Goal: Task Accomplishment & Management: Manage account settings

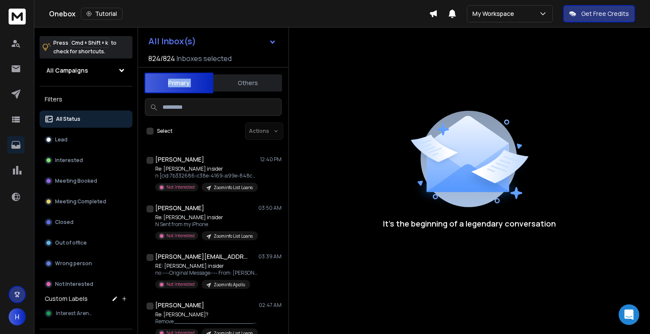
click at [244, 71] on div "All Inbox(s) 824 / 824 Inboxes selected Primary Others Select Actions [PERSON_N…" at bounding box center [213, 195] width 150 height 334
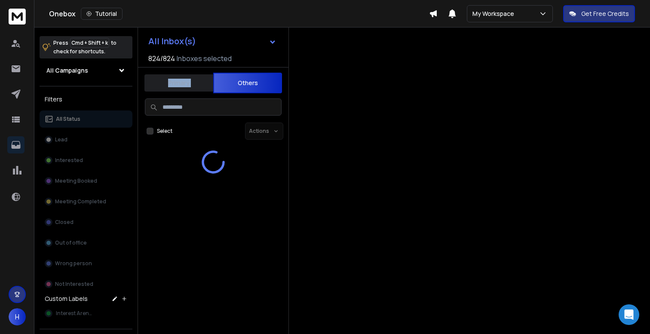
click at [226, 78] on button "Others" at bounding box center [247, 83] width 69 height 21
click at [196, 85] on button "Primary" at bounding box center [178, 83] width 69 height 19
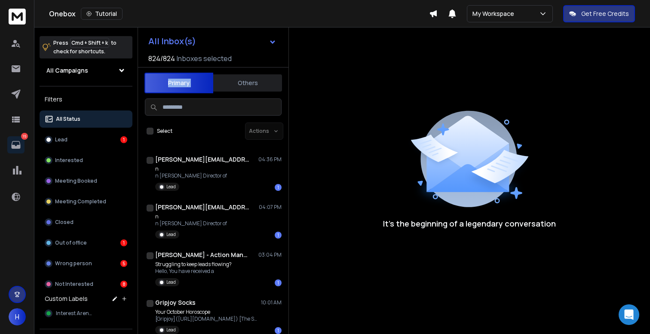
click at [230, 80] on button "Others" at bounding box center [247, 83] width 69 height 19
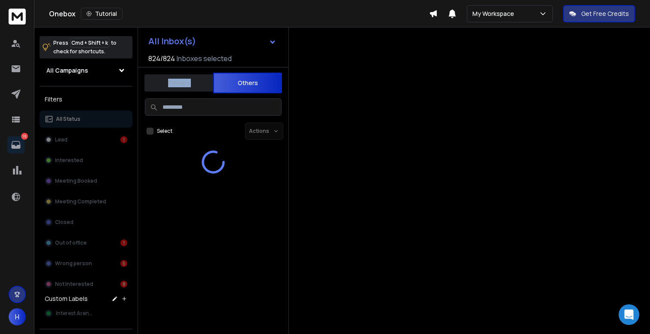
click at [177, 86] on button "Primary" at bounding box center [178, 83] width 69 height 19
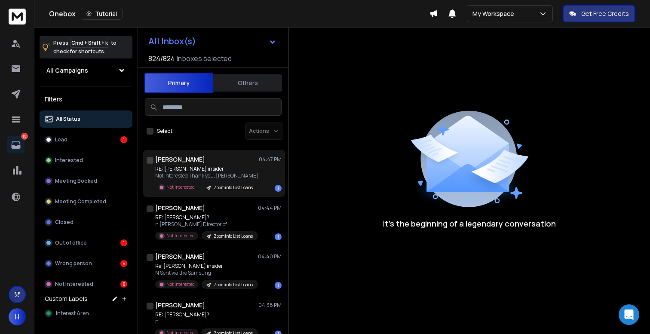
click at [279, 166] on div "RE: [PERSON_NAME] insider Not interested Thank you, [PERSON_NAME] Not Intereste…" at bounding box center [218, 179] width 126 height 26
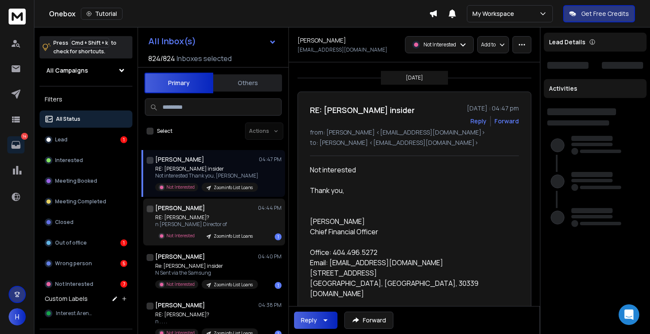
click at [262, 230] on div "RE: [PERSON_NAME]? n [PERSON_NAME] Director of Not Interested Zoominfo List Loa…" at bounding box center [218, 227] width 126 height 26
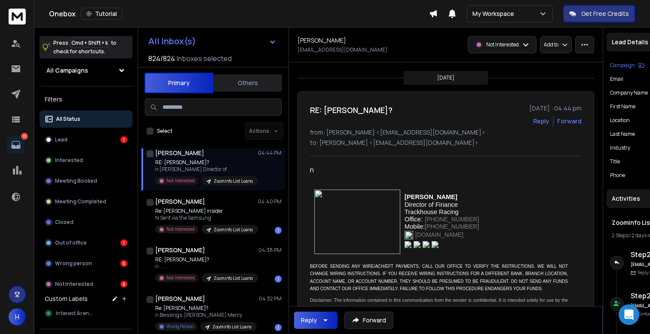
scroll to position [70, 0]
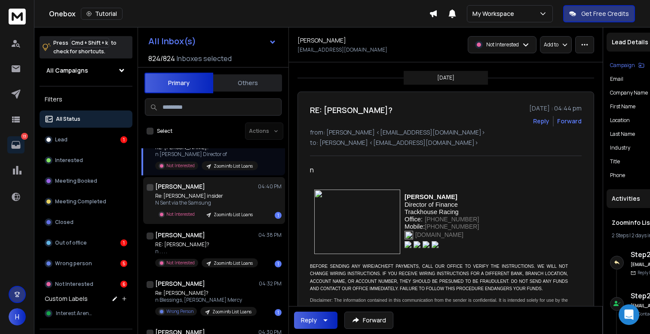
click at [237, 195] on p "Re: [PERSON_NAME] insider" at bounding box center [206, 196] width 103 height 7
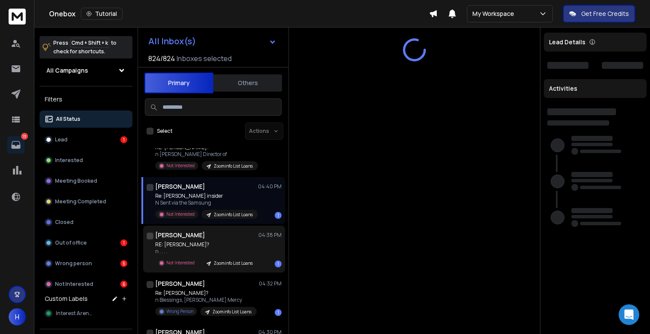
click at [235, 245] on p "RE: [PERSON_NAME]?" at bounding box center [206, 244] width 103 height 7
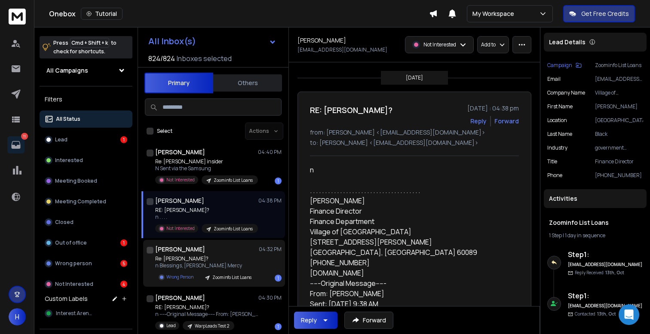
click at [247, 248] on div "[PERSON_NAME] 04:32 PM" at bounding box center [218, 249] width 126 height 9
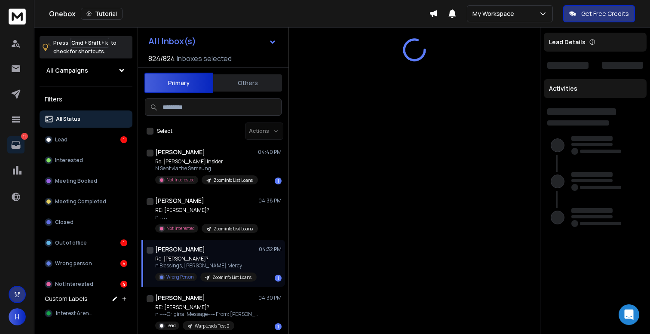
scroll to position [243, 0]
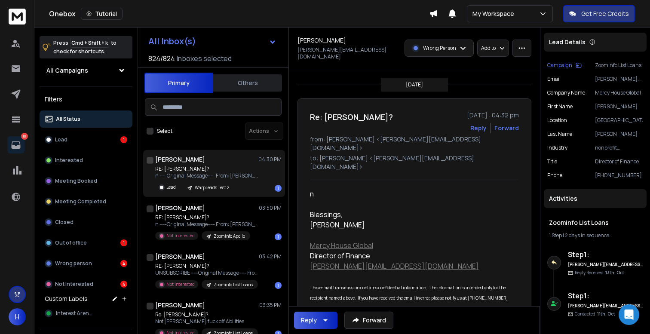
click at [229, 181] on div "RE: [PERSON_NAME]? n -----Original Message----- From: [PERSON_NAME] Lead WarpLe…" at bounding box center [206, 179] width 103 height 26
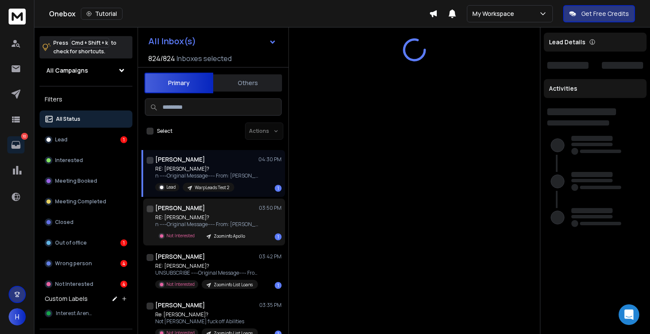
click at [226, 235] on p "Zoominfo Apollo" at bounding box center [229, 236] width 31 height 6
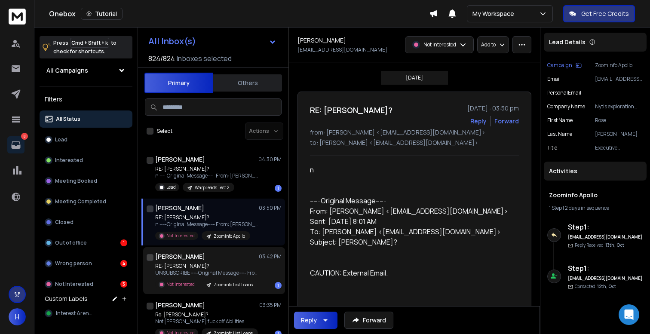
click at [227, 256] on div "[PERSON_NAME] 03:42 PM" at bounding box center [218, 256] width 126 height 9
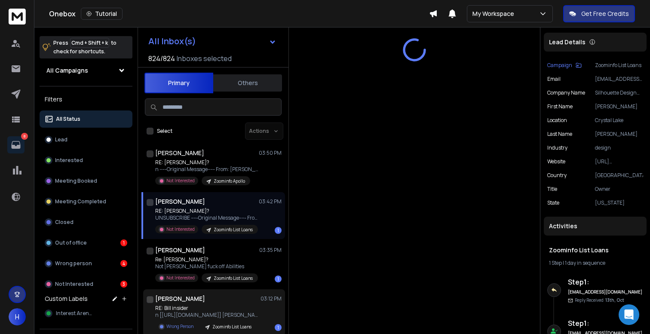
scroll to position [342, 0]
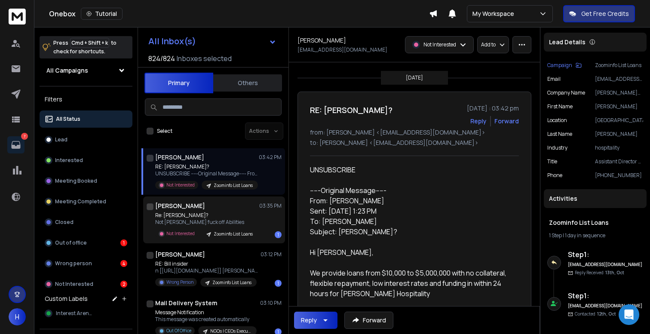
click at [237, 227] on div "Re: [PERSON_NAME]? Not [PERSON_NAME] fuck off Abilities Not Interested Zoominfo…" at bounding box center [206, 225] width 103 height 26
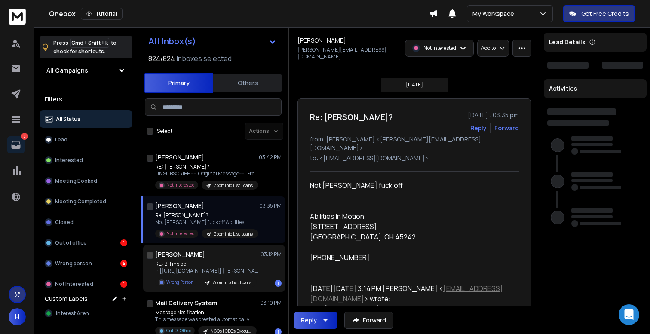
click at [245, 273] on p "n [[URL][DOMAIN_NAME]] [PERSON_NAME] Chief Financial" at bounding box center [206, 270] width 103 height 7
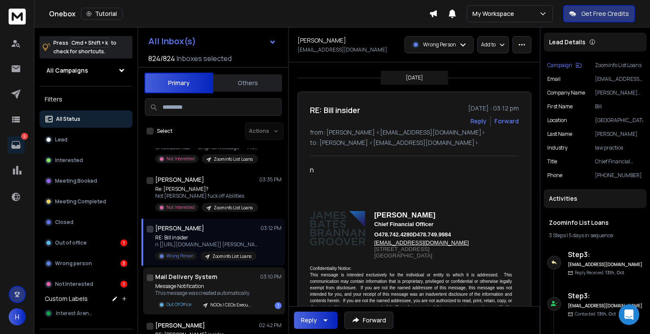
click at [242, 270] on div "Mail Delivery System 03:10 PM Message Notification This message was created aut…" at bounding box center [214, 290] width 142 height 47
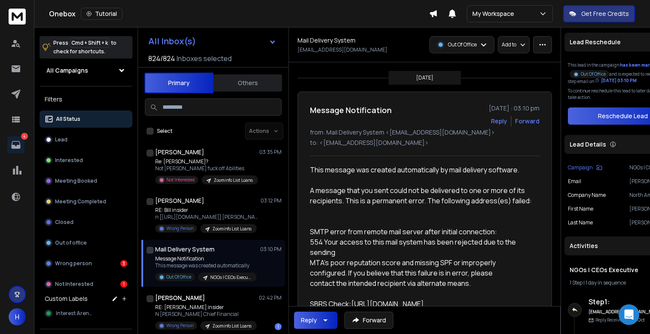
click at [236, 273] on div "NGOs | CEOs Executive" at bounding box center [227, 277] width 58 height 9
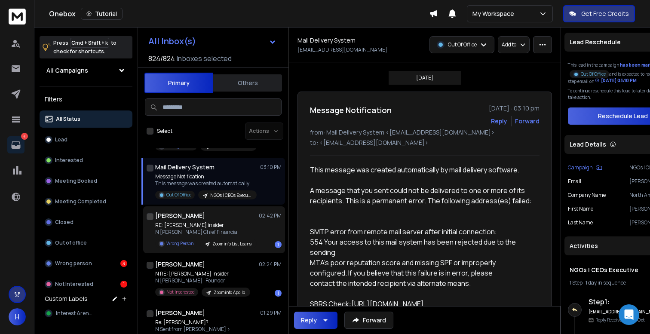
click at [233, 236] on div "RE: [PERSON_NAME] insider N [PERSON_NAME] Chief Financial Wrong Person Zoominfo…" at bounding box center [205, 235] width 101 height 26
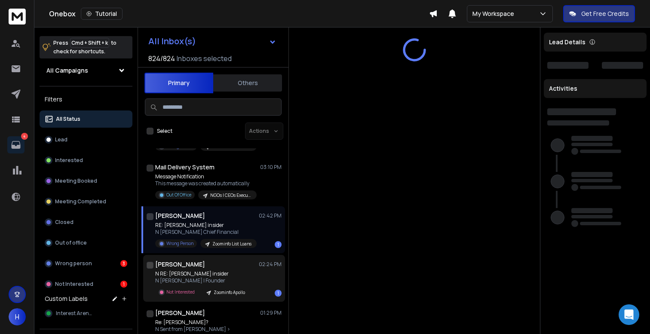
click at [238, 280] on p "N [PERSON_NAME] | Founder" at bounding box center [202, 280] width 95 height 7
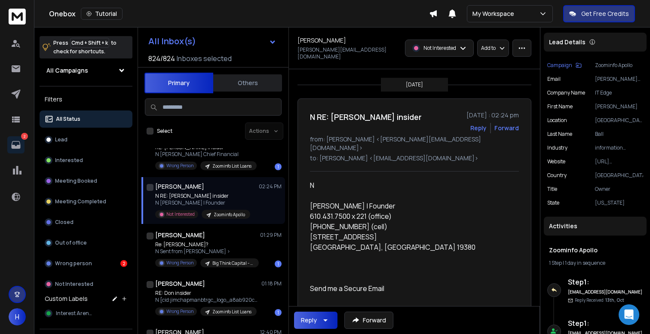
scroll to position [561, 0]
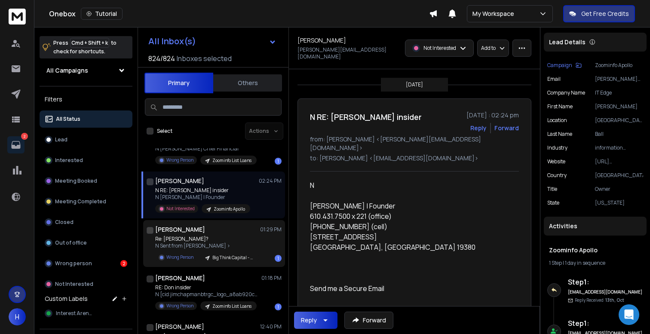
click at [238, 254] on div "Big Think Capital - Apollo" at bounding box center [229, 257] width 58 height 9
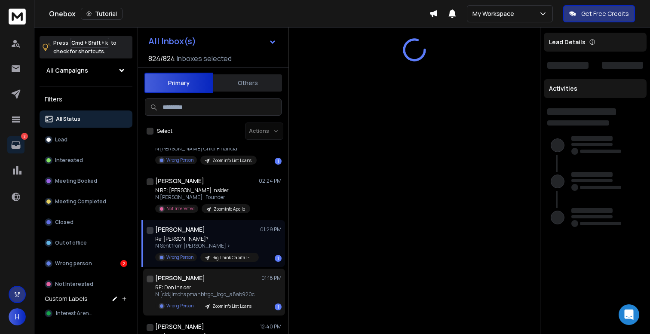
click at [248, 286] on p "RE: Don insider" at bounding box center [206, 287] width 103 height 7
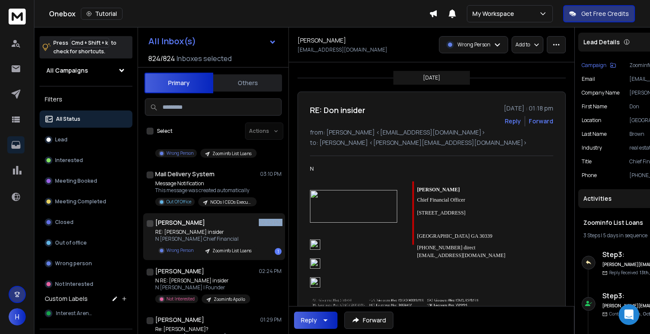
click at [234, 228] on div "[PERSON_NAME] 02:42 PM RE: [PERSON_NAME] insider N [PERSON_NAME] Chief Financia…" at bounding box center [218, 236] width 126 height 37
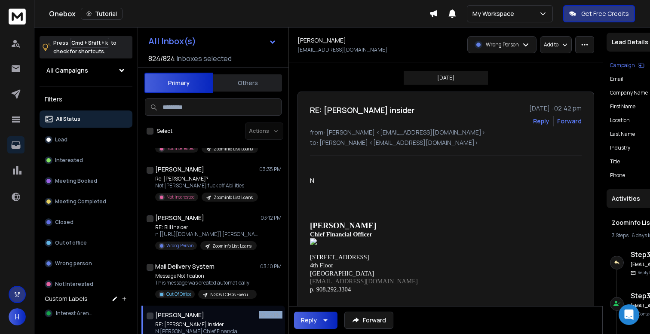
scroll to position [0, 0]
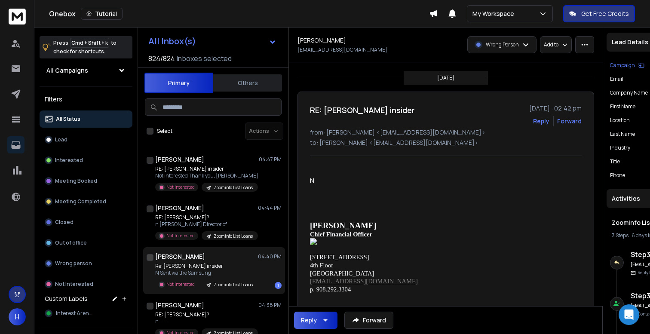
click at [244, 279] on div "Re: [PERSON_NAME] insider N Sent via the Samsung Not Interested Zoominfo List L…" at bounding box center [206, 276] width 103 height 26
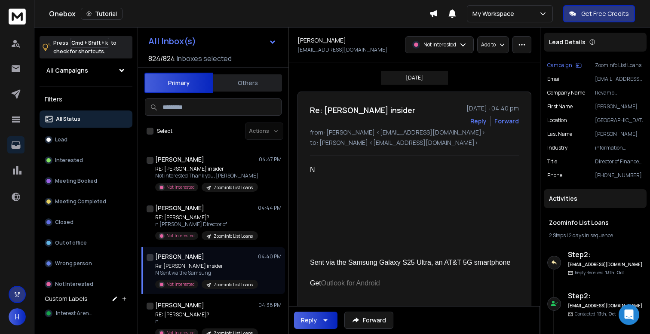
click at [240, 84] on button "Others" at bounding box center [247, 83] width 69 height 19
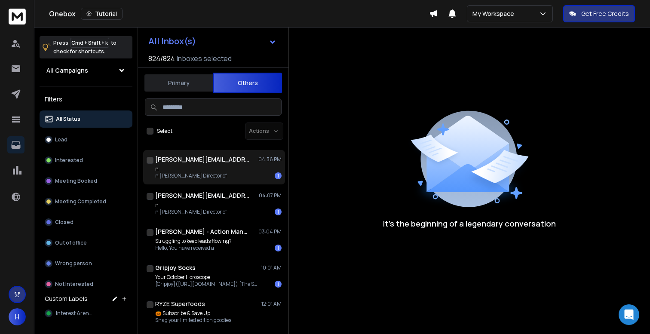
click at [244, 164] on div "[PERSON_NAME][EMAIL_ADDRESS][DOMAIN_NAME] 04:36 PM n n [PERSON_NAME] Director o…" at bounding box center [218, 167] width 126 height 24
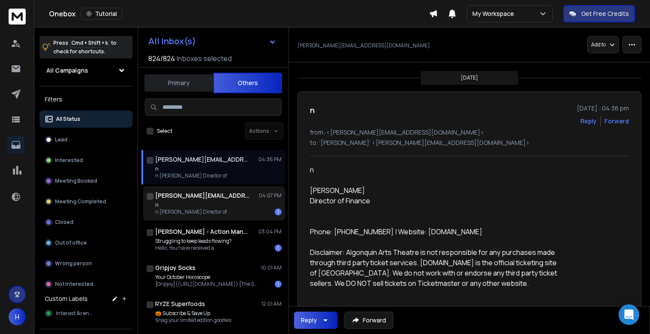
click at [250, 195] on div "[PERSON_NAME][EMAIL_ADDRESS][DOMAIN_NAME] 04:07 PM" at bounding box center [218, 195] width 126 height 9
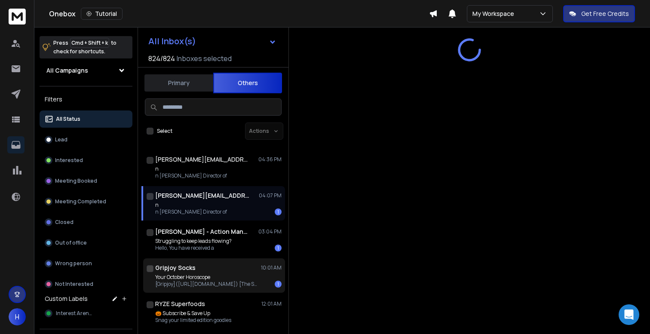
scroll to position [61, 0]
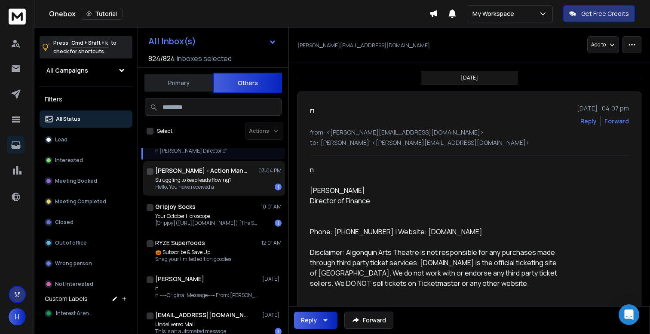
click at [225, 181] on p "Struggling to keep leads flowing?" at bounding box center [193, 180] width 77 height 7
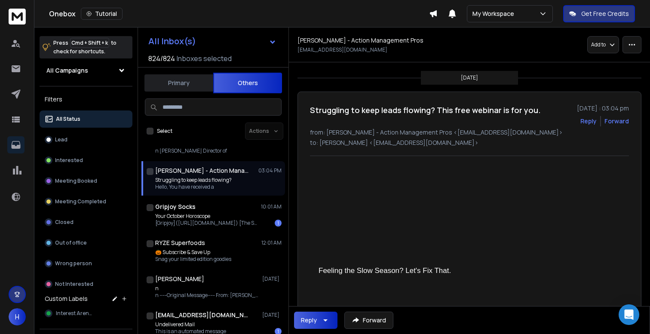
click at [196, 69] on div "All Inbox(s) 824 / 824 Inboxes selected Primary Others Select Actions [PERSON_N…" at bounding box center [213, 195] width 150 height 334
click at [194, 74] on button "Primary" at bounding box center [178, 83] width 69 height 19
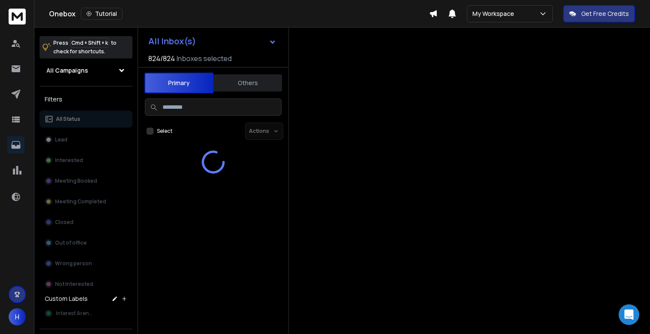
click at [194, 74] on button "Primary" at bounding box center [178, 83] width 69 height 21
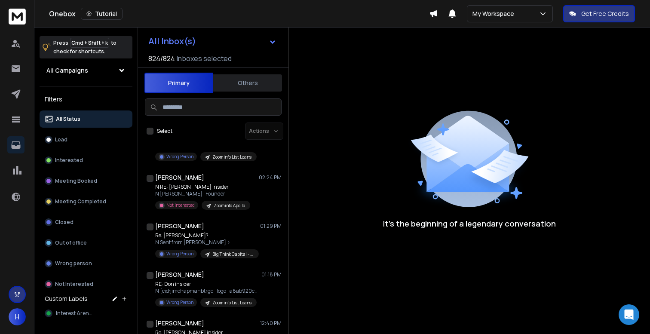
scroll to position [0, 0]
